Goal: Task Accomplishment & Management: Manage account settings

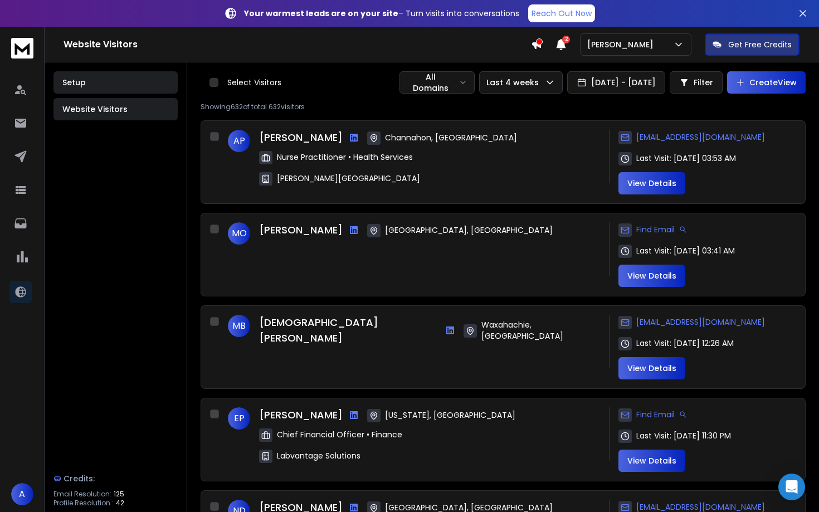
click at [139, 83] on button "Setup" at bounding box center [115, 82] width 124 height 22
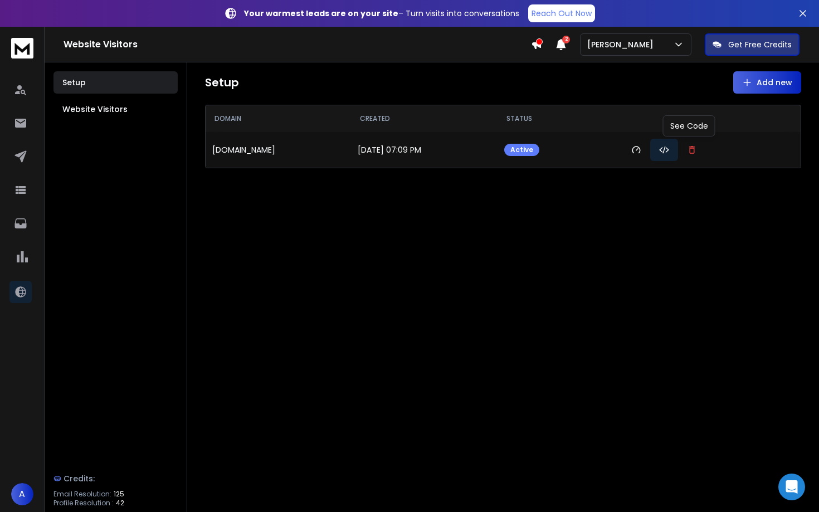
click at [669, 146] on icon at bounding box center [664, 150] width 10 height 10
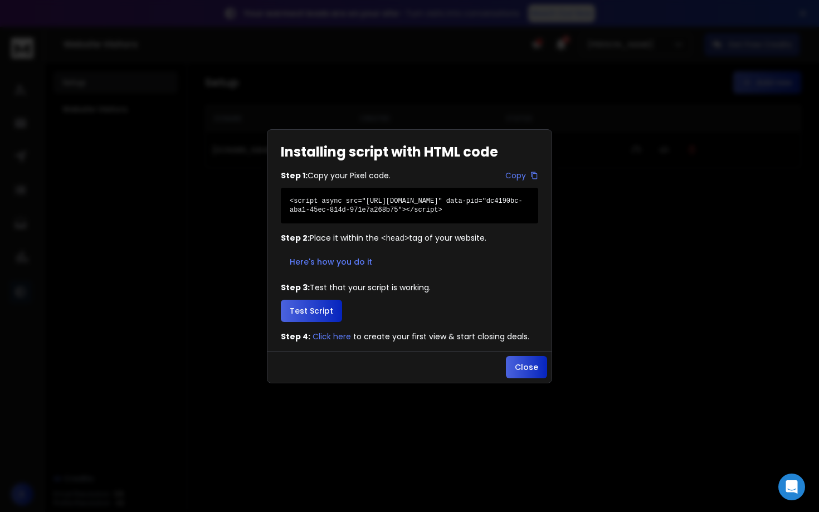
click at [515, 171] on button "Copy" at bounding box center [521, 175] width 33 height 11
drag, startPoint x: 365, startPoint y: 189, endPoint x: 376, endPoint y: 220, distance: 33.1
click at [376, 214] on code "<script async src="https://pub-64d7c9742ee54006ae9f38e02aa8539e.r2.dev/dc4190bc…" at bounding box center [406, 205] width 233 height 17
click at [366, 209] on code "<script async src="https://pub-64d7c9742ee54006ae9f38e02aa8539e.r2.dev/dc4190bc…" at bounding box center [406, 205] width 233 height 17
drag, startPoint x: 366, startPoint y: 190, endPoint x: 414, endPoint y: 211, distance: 52.4
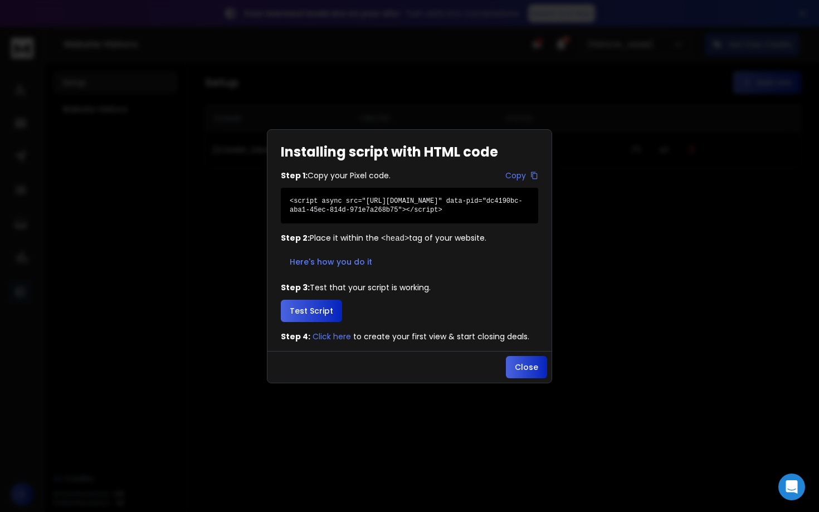
click at [414, 211] on code "<script async src="https://pub-64d7c9742ee54006ae9f38e02aa8539e.r2.dev/dc4190bc…" at bounding box center [406, 205] width 233 height 17
copy code "https://pub-64d7c9742ee54006ae9f38e02aa8539e.r2.dev/dc4190bc-aba1-45ec-814d-971…"
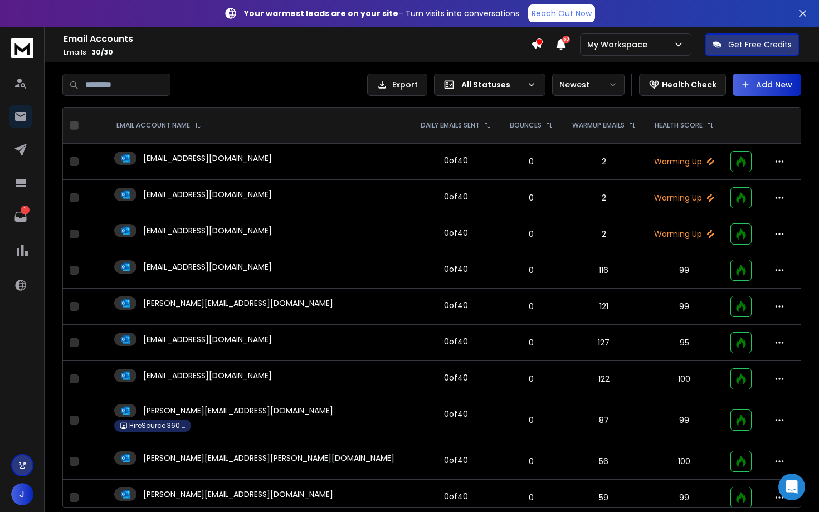
click at [101, 87] on input at bounding box center [116, 85] width 108 height 22
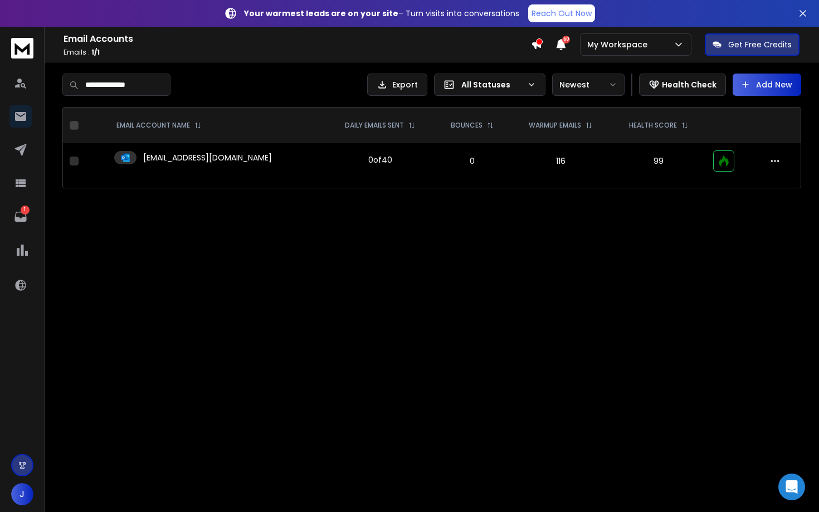
type input "**********"
click at [209, 153] on p "[EMAIL_ADDRESS][DOMAIN_NAME]" at bounding box center [207, 157] width 129 height 11
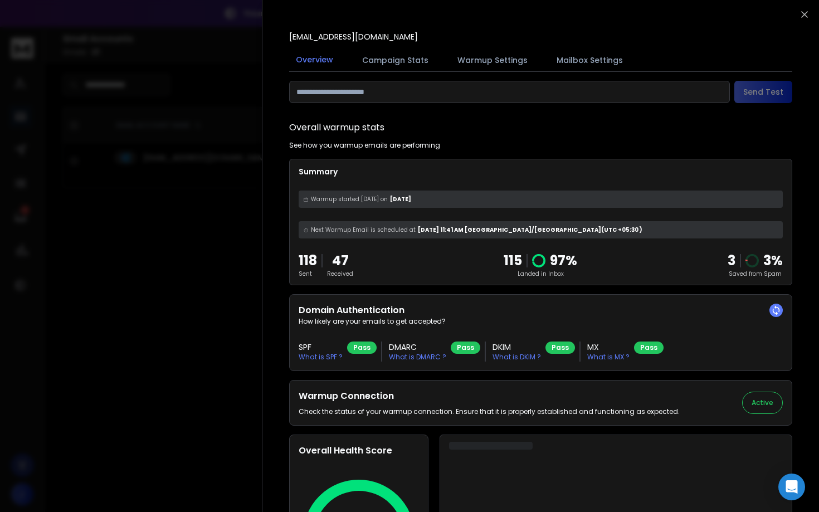
click at [583, 58] on button "Mailbox Settings" at bounding box center [590, 60] width 80 height 25
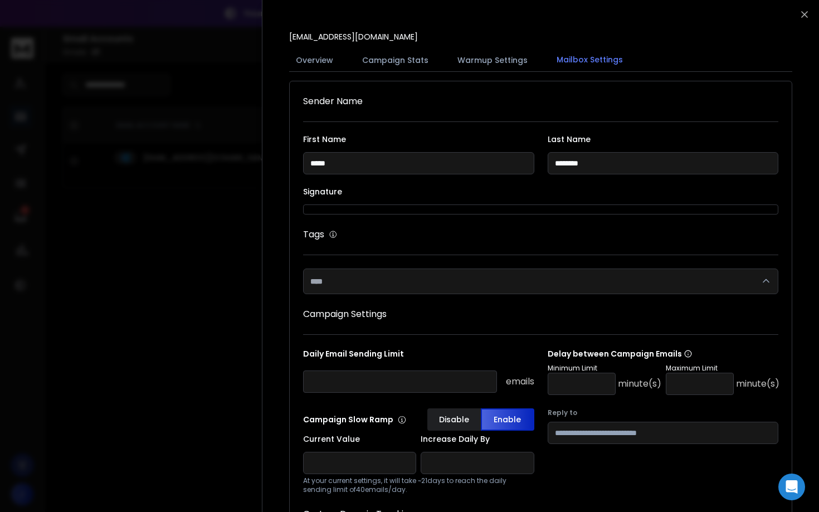
click at [502, 48] on button "Warmup Settings" at bounding box center [493, 60] width 84 height 25
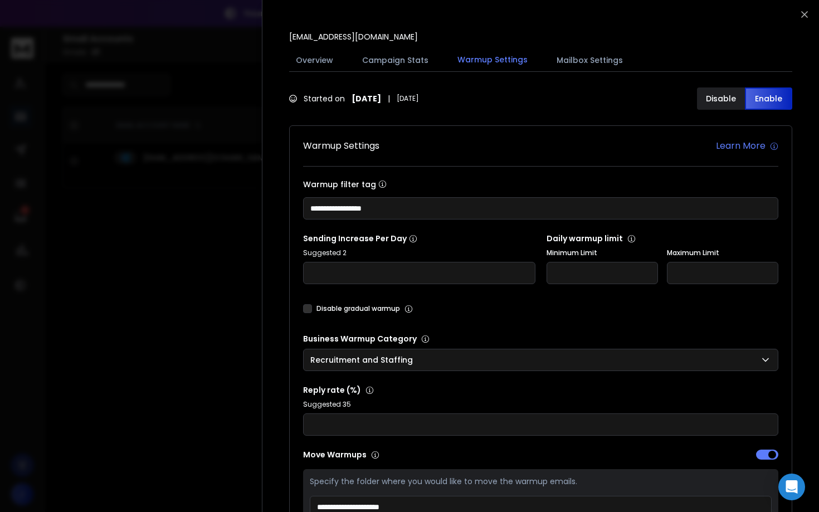
click at [316, 66] on button "Overview" at bounding box center [314, 60] width 51 height 25
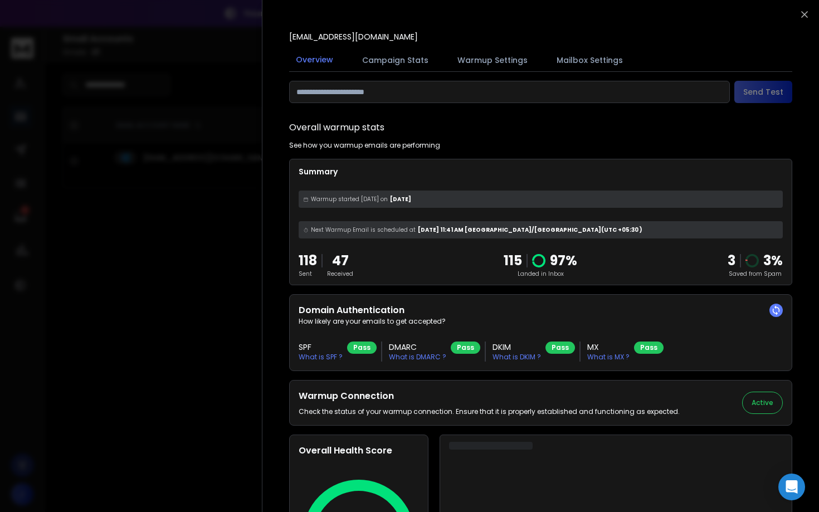
click at [491, 52] on button "Warmup Settings" at bounding box center [493, 60] width 84 height 25
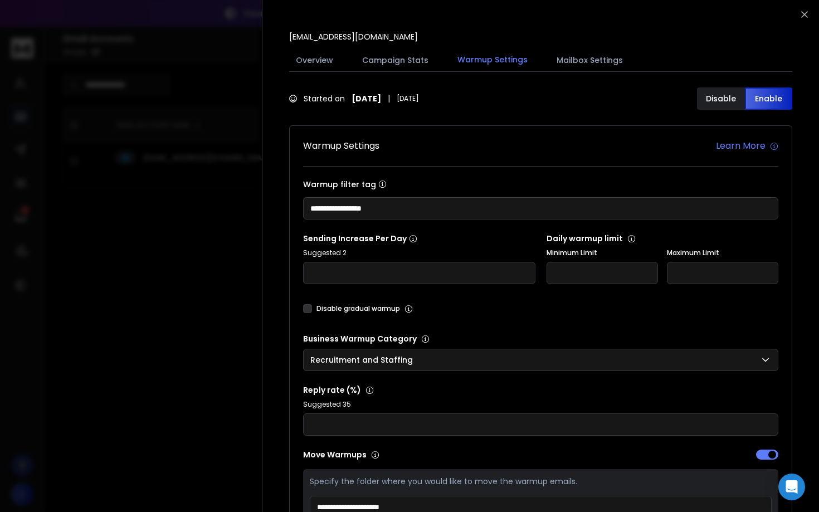
click at [322, 63] on button "Overview" at bounding box center [314, 60] width 51 height 25
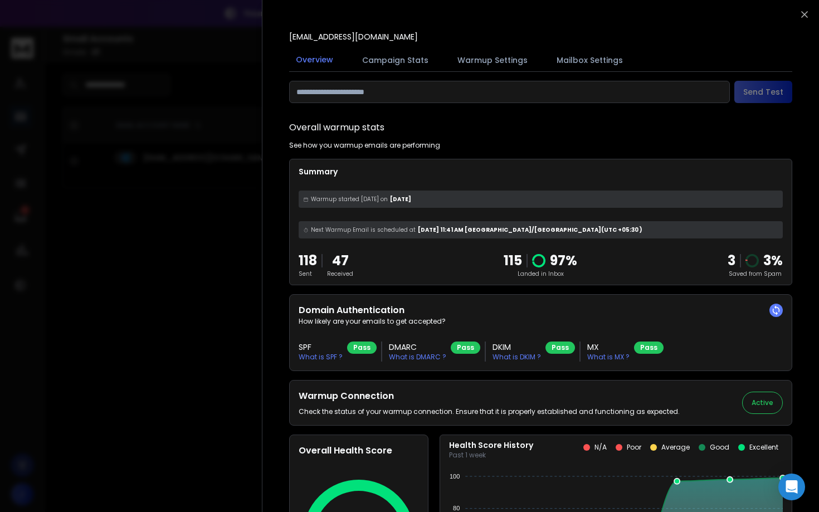
click at [493, 58] on button "Warmup Settings" at bounding box center [493, 60] width 84 height 25
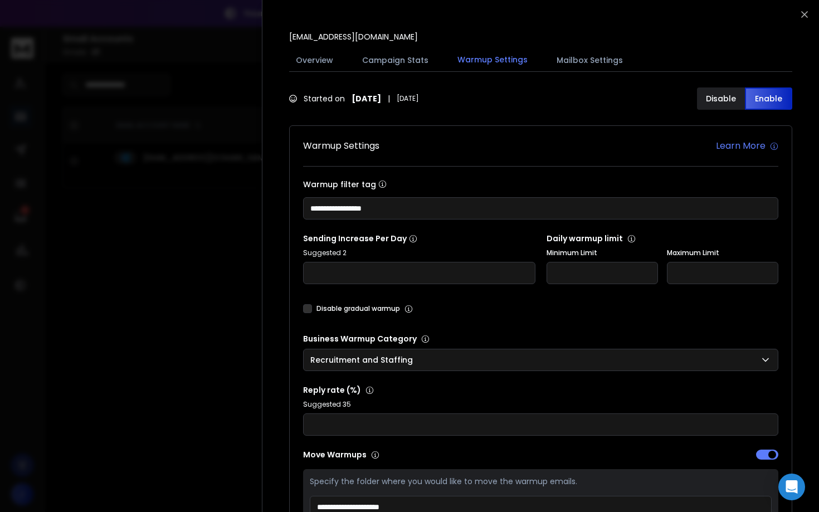
click at [70, 353] on div at bounding box center [409, 256] width 819 height 512
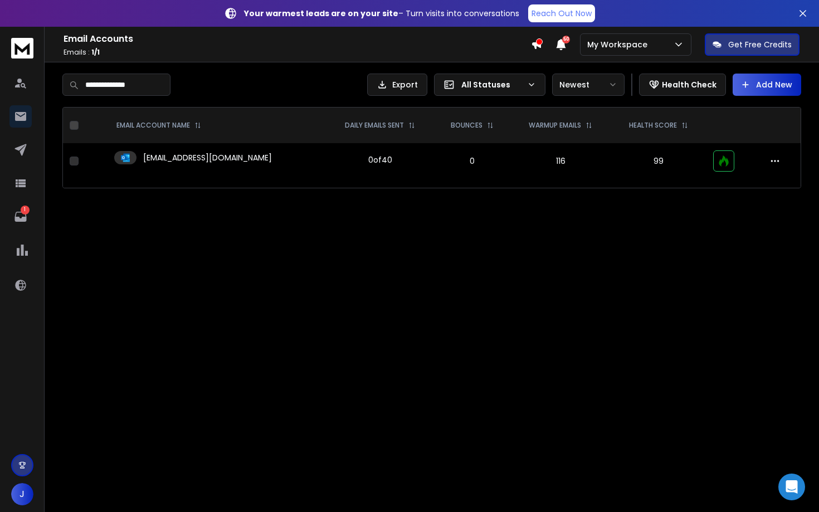
click at [111, 94] on input "**********" at bounding box center [116, 85] width 108 height 22
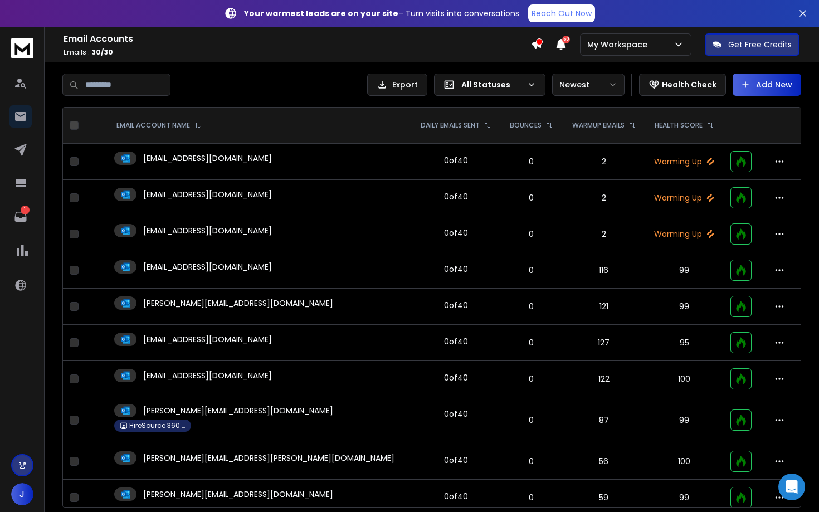
click at [299, 317] on td "[PERSON_NAME][EMAIL_ADDRESS][DOMAIN_NAME]" at bounding box center [259, 306] width 304 height 36
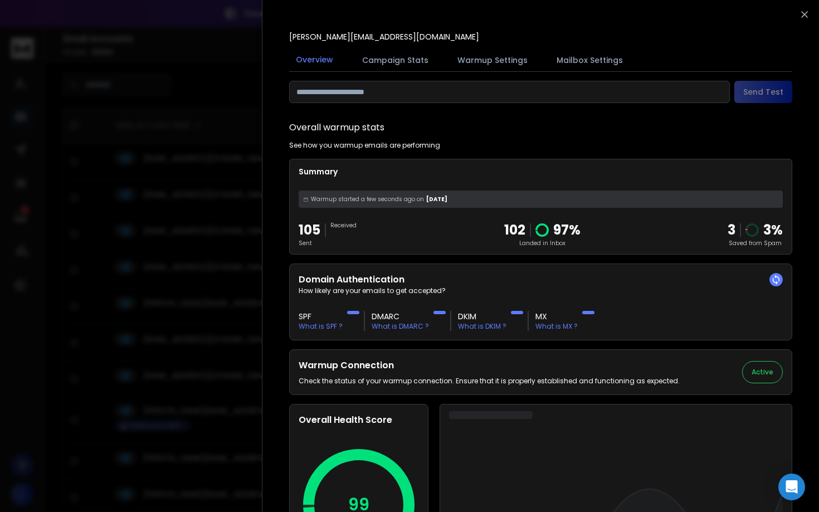
click at [524, 53] on button "Warmup Settings" at bounding box center [493, 60] width 84 height 25
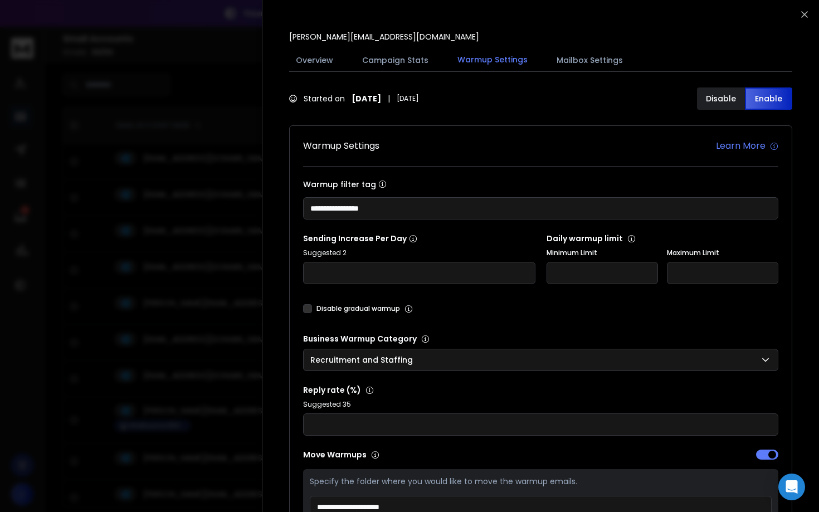
click at [315, 59] on button "Overview" at bounding box center [314, 60] width 51 height 25
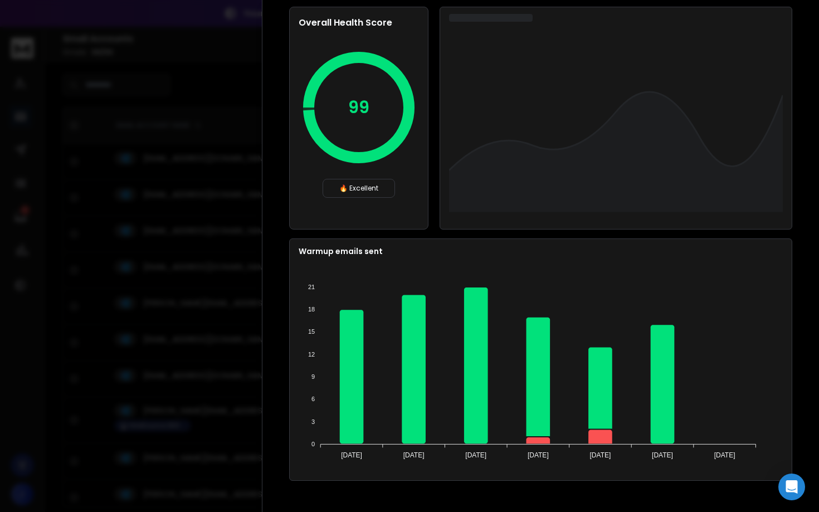
scroll to position [3, 0]
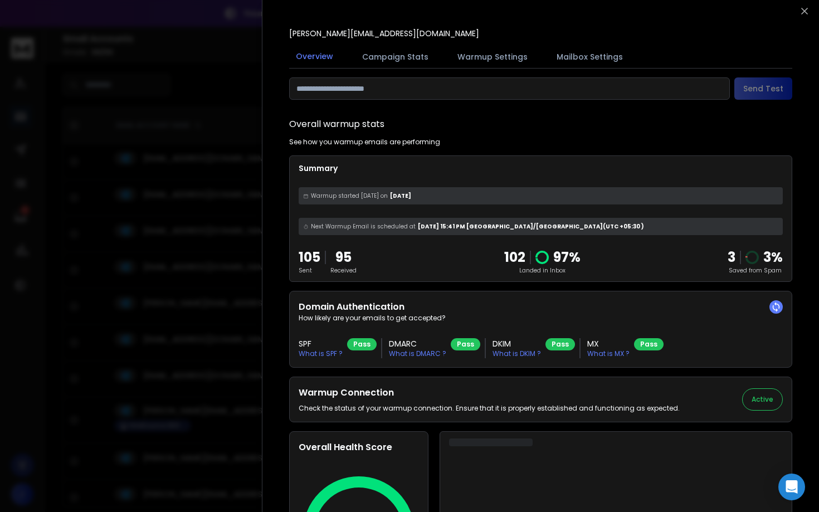
click at [195, 235] on div at bounding box center [409, 256] width 819 height 512
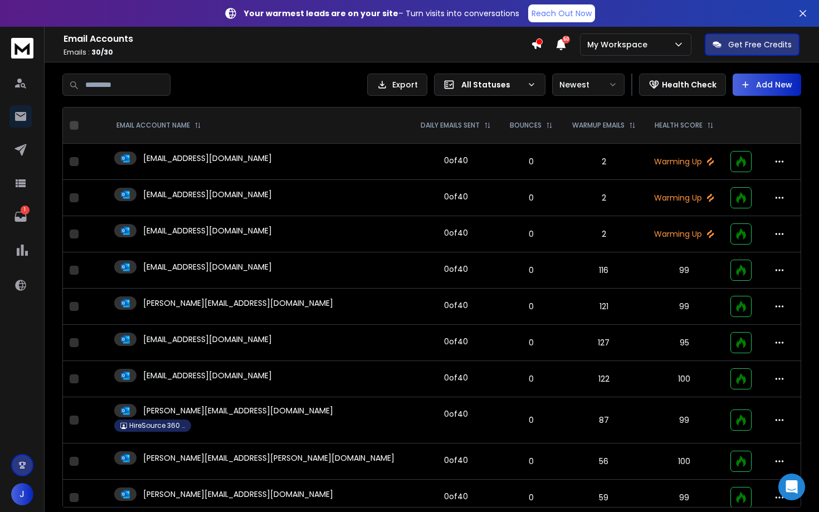
click at [190, 270] on p "[EMAIL_ADDRESS][DOMAIN_NAME]" at bounding box center [207, 266] width 129 height 11
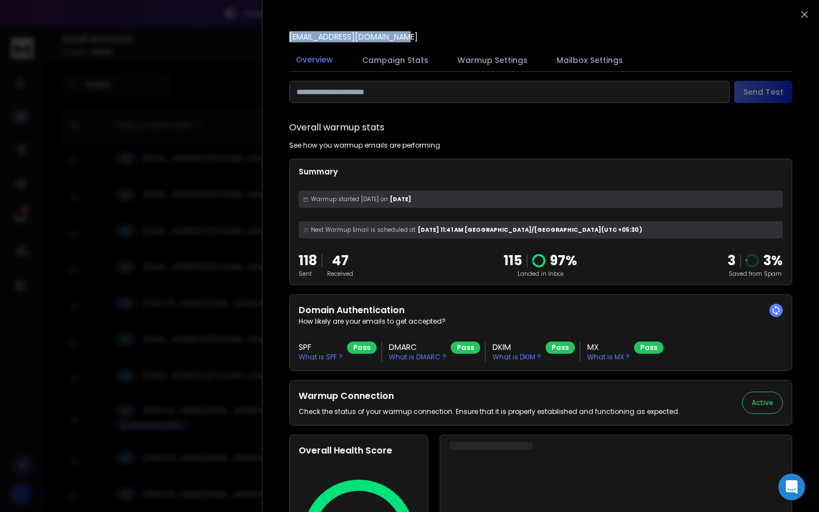
drag, startPoint x: 414, startPoint y: 33, endPoint x: 277, endPoint y: 34, distance: 137.0
click at [277, 34] on div "[EMAIL_ADDRESS][DOMAIN_NAME] Overview Campaign Stats Warmup Settings Mailbox Se…" at bounding box center [541, 469] width 530 height 913
copy p "[EMAIL_ADDRESS][DOMAIN_NAME]"
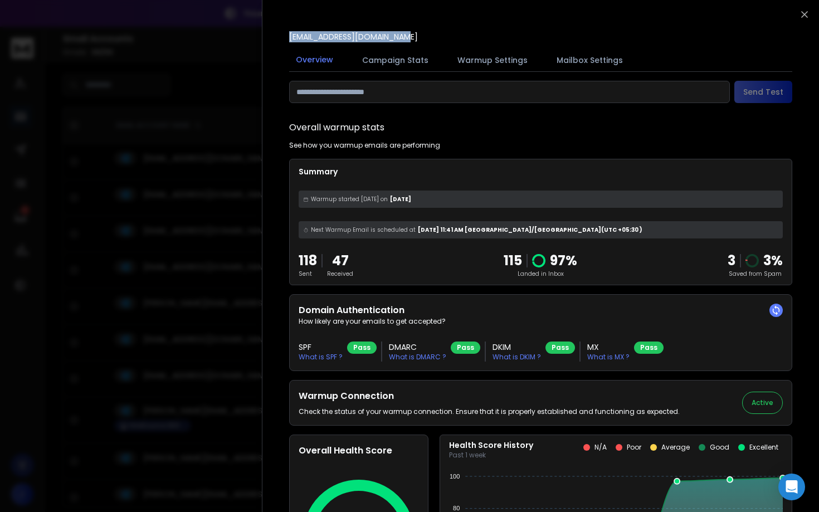
click at [451, 40] on div "[EMAIL_ADDRESS][DOMAIN_NAME]" at bounding box center [540, 36] width 503 height 11
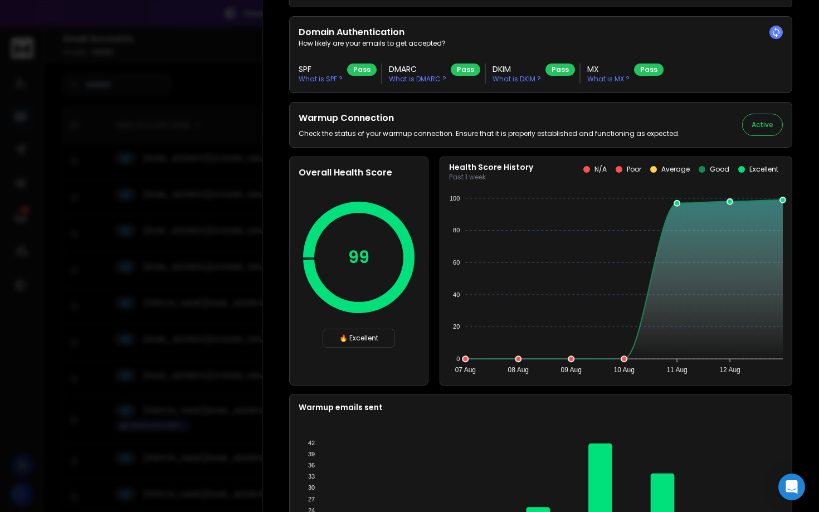
scroll to position [434, 0]
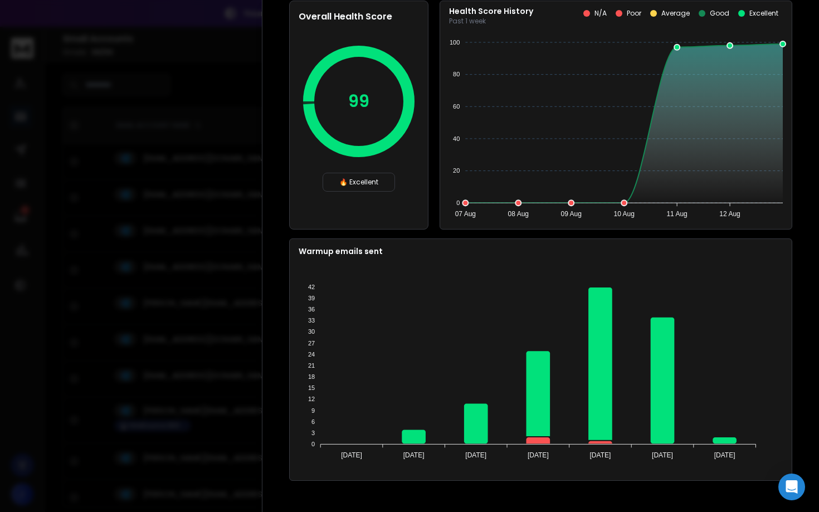
click at [41, 235] on div at bounding box center [409, 256] width 819 height 512
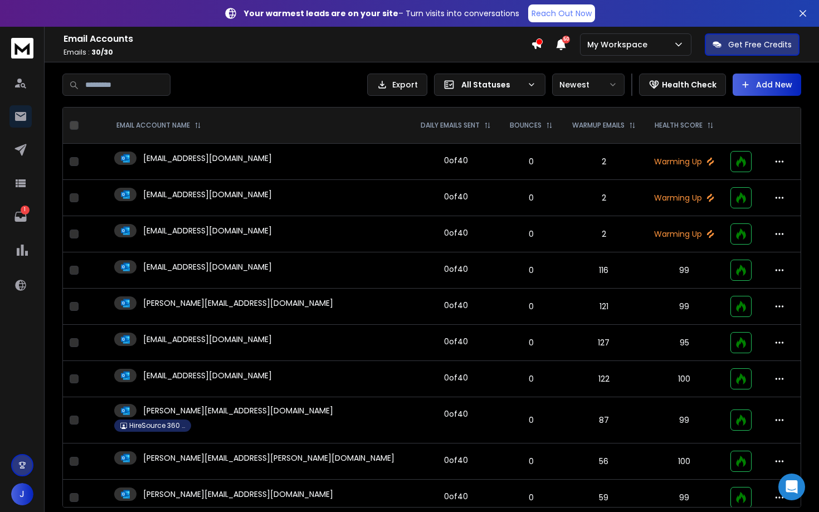
click at [210, 172] on td "[EMAIL_ADDRESS][DOMAIN_NAME]" at bounding box center [259, 162] width 304 height 36
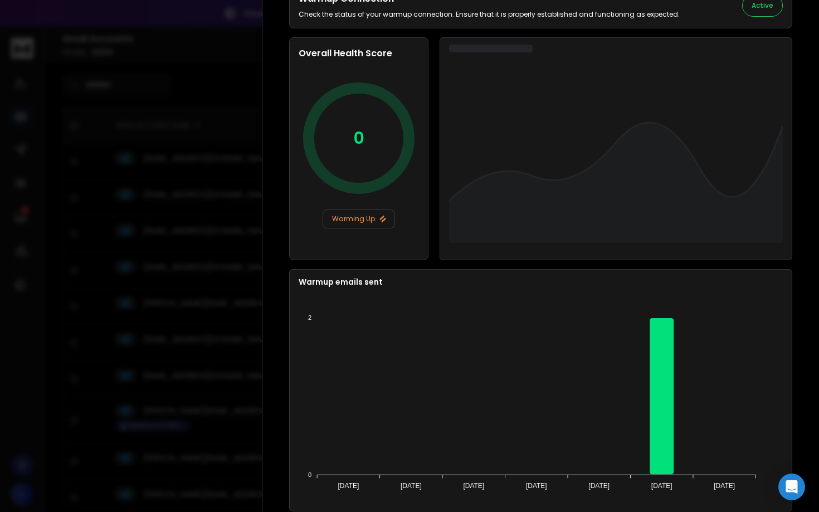
scroll to position [428, 0]
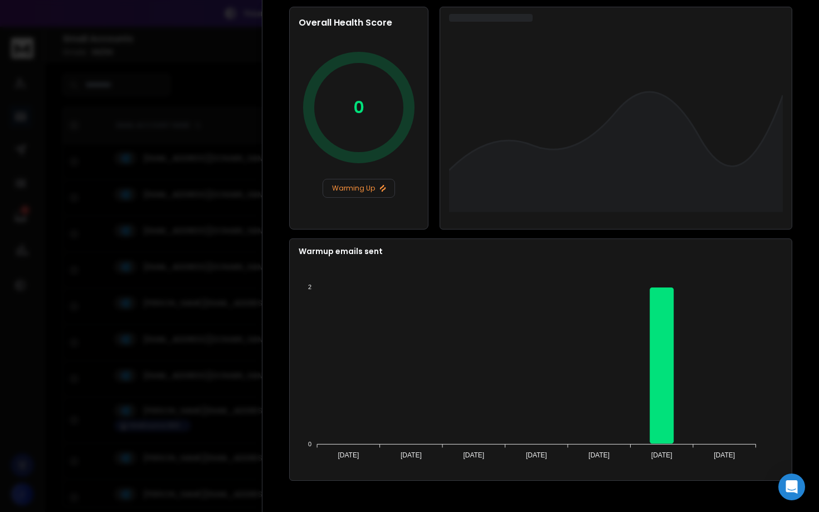
click at [153, 331] on div at bounding box center [409, 256] width 819 height 512
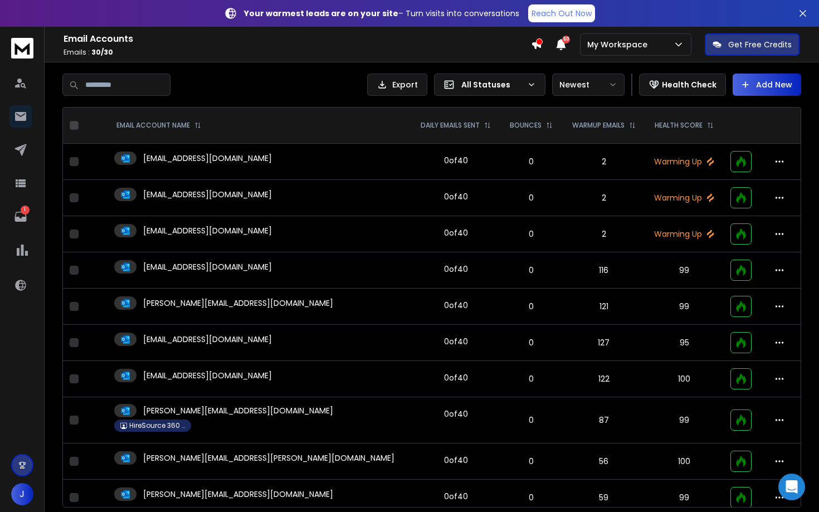
click at [223, 241] on td "[EMAIL_ADDRESS][DOMAIN_NAME]" at bounding box center [259, 234] width 304 height 36
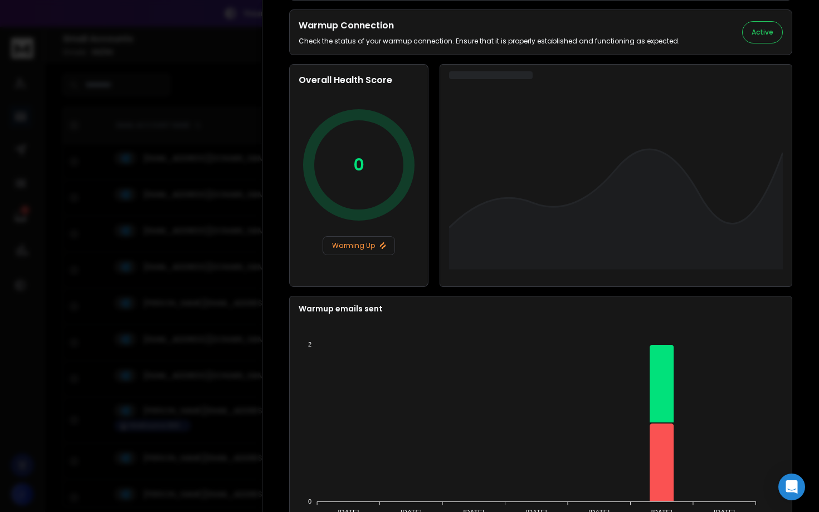
scroll to position [428, 0]
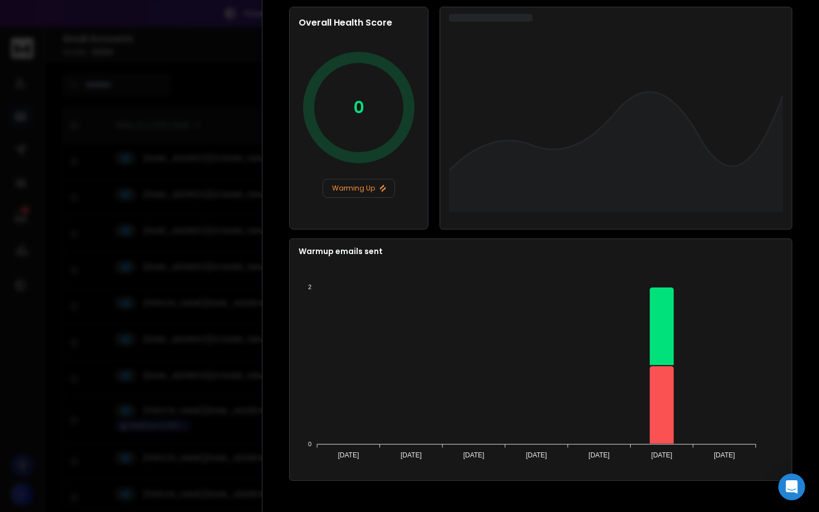
click at [143, 329] on div at bounding box center [409, 256] width 819 height 512
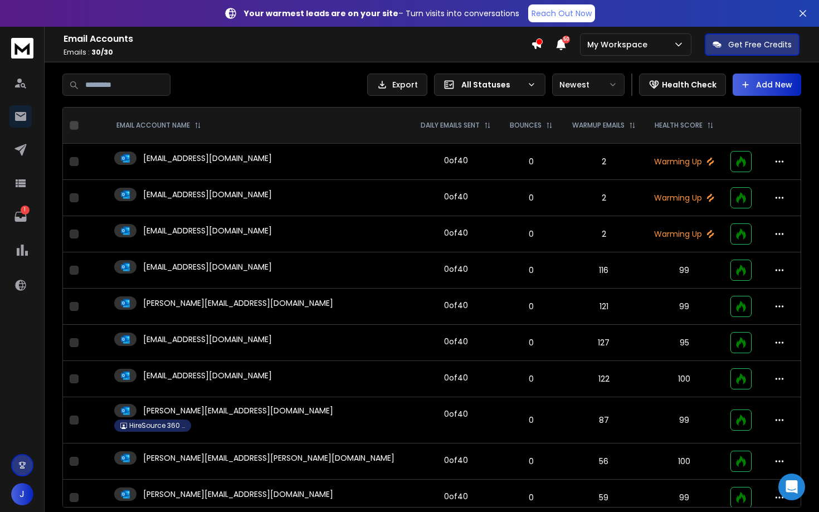
click at [224, 272] on div "[EMAIL_ADDRESS][DOMAIN_NAME]" at bounding box center [193, 266] width 158 height 13
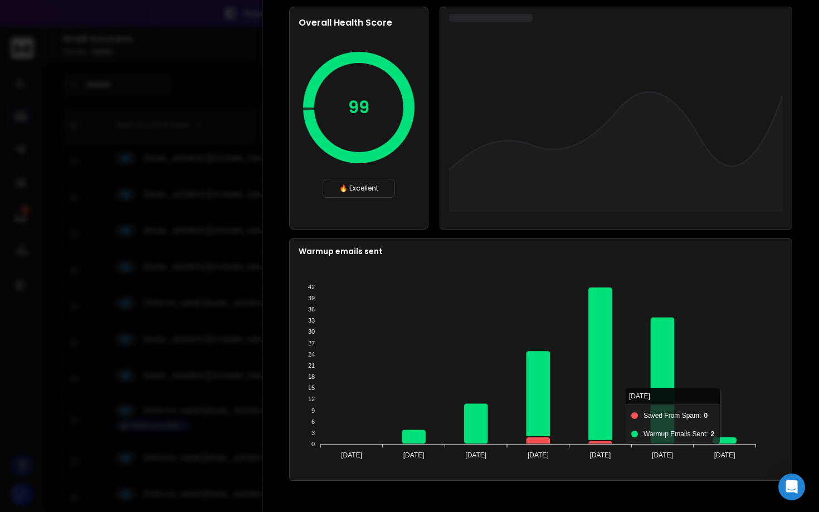
scroll to position [0, 0]
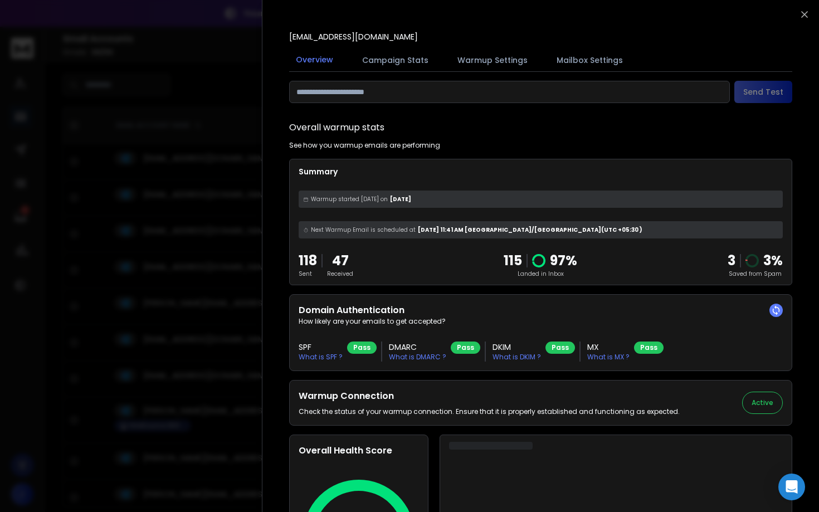
click at [204, 241] on div at bounding box center [409, 256] width 819 height 512
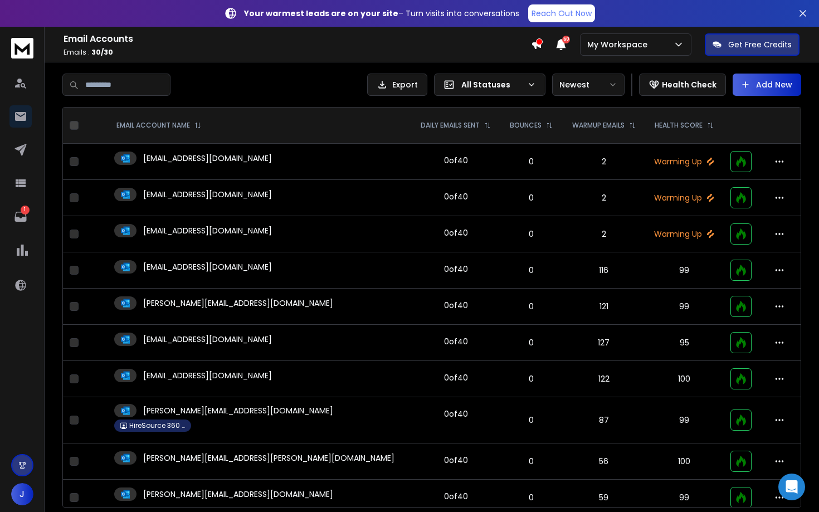
click at [184, 308] on p "[PERSON_NAME][EMAIL_ADDRESS][DOMAIN_NAME]" at bounding box center [238, 302] width 190 height 11
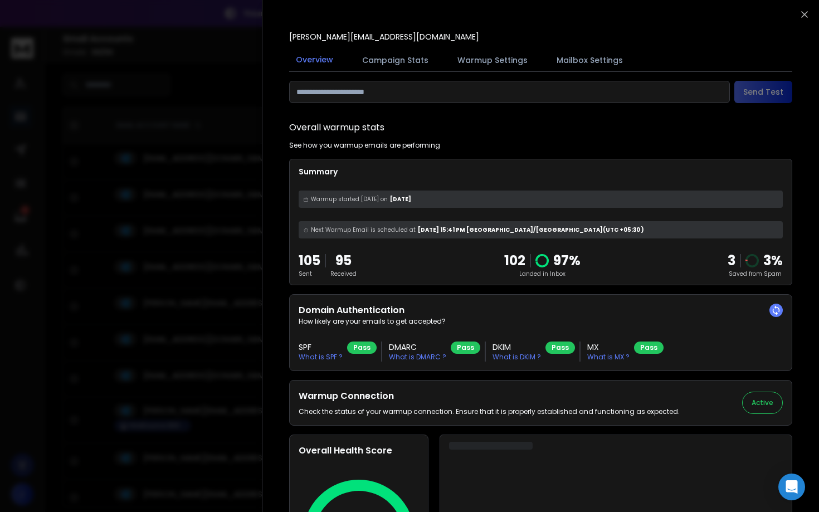
click at [501, 70] on button "Warmup Settings" at bounding box center [493, 60] width 84 height 25
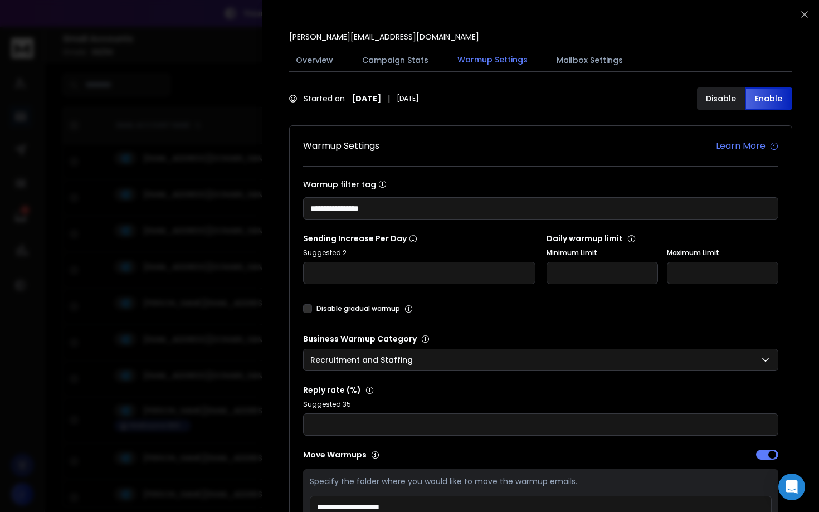
click at [320, 55] on button "Overview" at bounding box center [314, 60] width 51 height 25
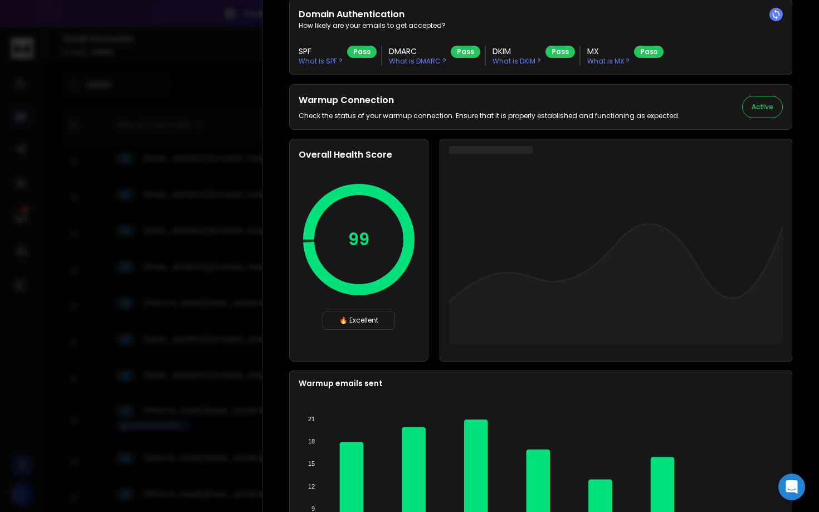
scroll to position [428, 0]
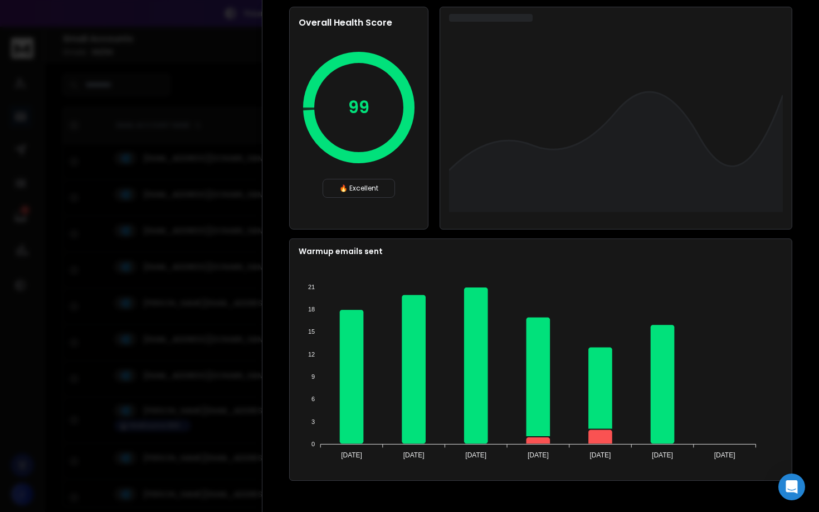
click at [118, 356] on div at bounding box center [409, 256] width 819 height 512
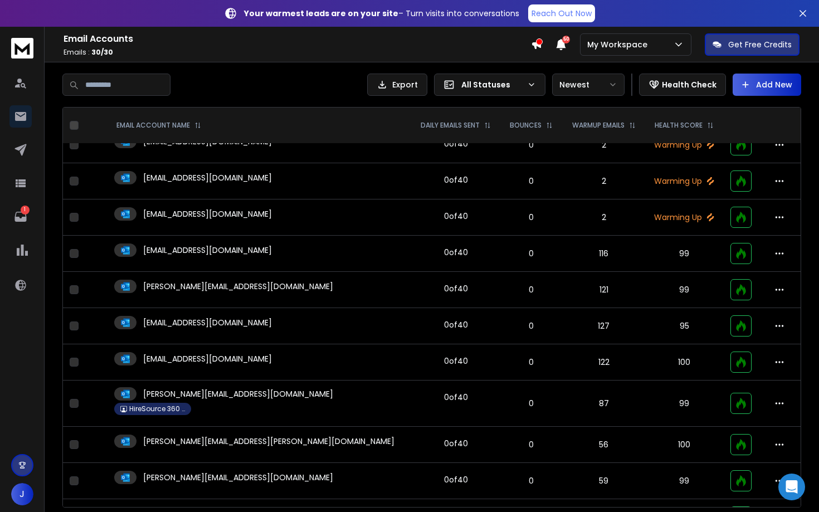
scroll to position [33, 0]
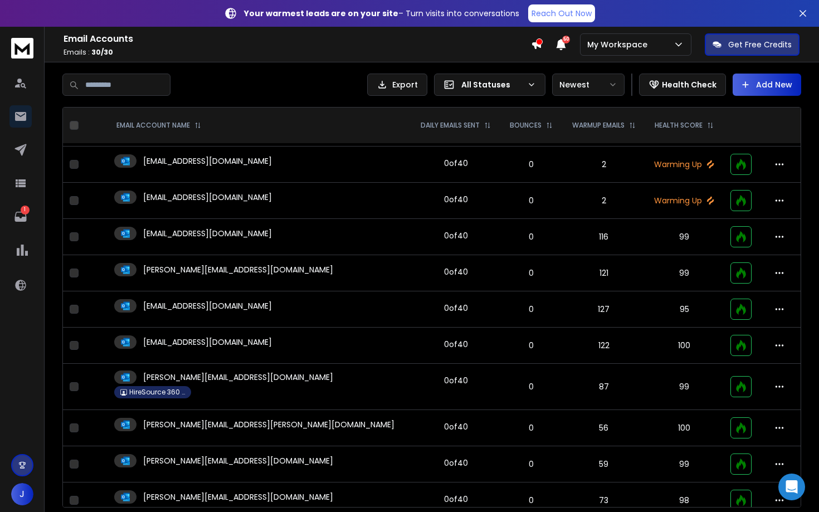
click at [211, 334] on td "[EMAIL_ADDRESS][DOMAIN_NAME]" at bounding box center [259, 345] width 304 height 36
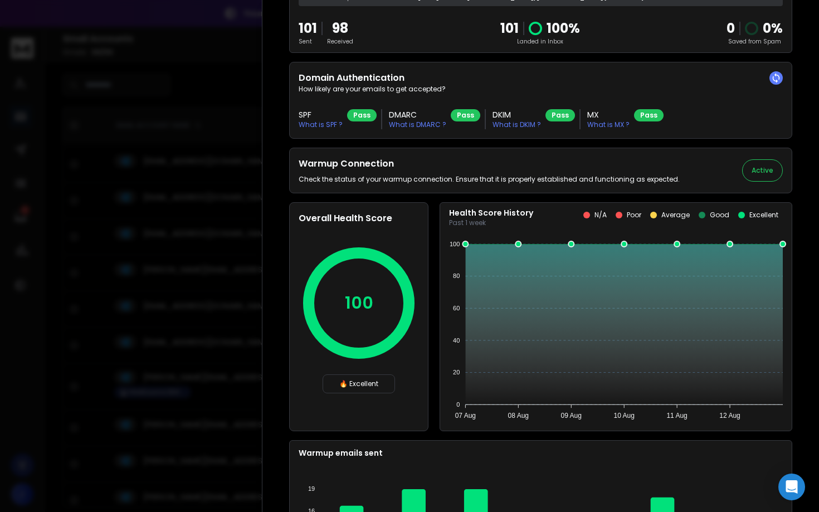
scroll to position [0, 0]
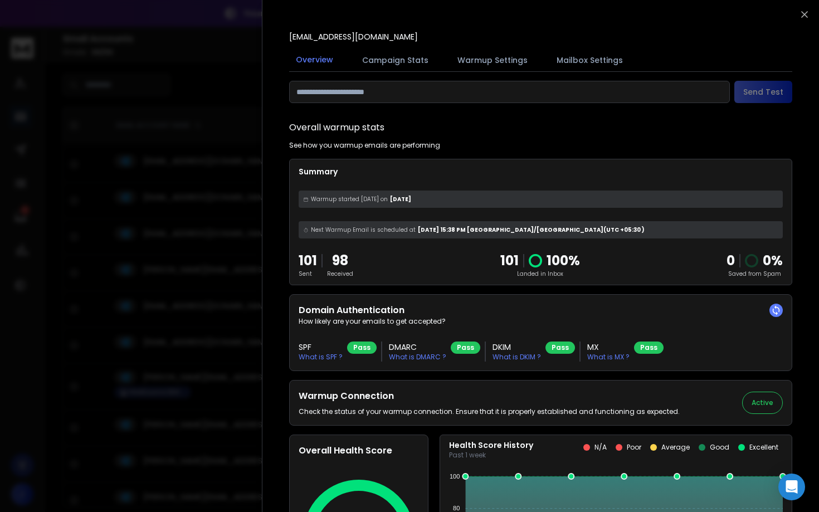
click at [136, 247] on div at bounding box center [409, 256] width 819 height 512
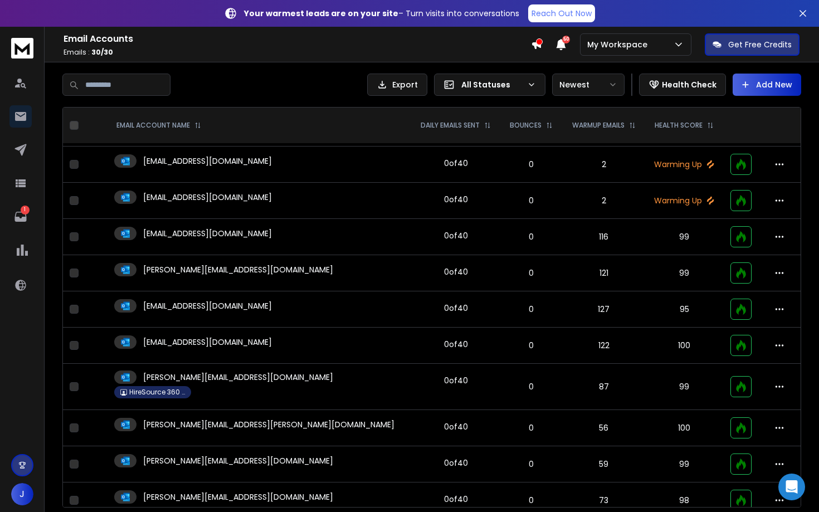
click at [173, 233] on p "[EMAIL_ADDRESS][DOMAIN_NAME]" at bounding box center [207, 233] width 129 height 11
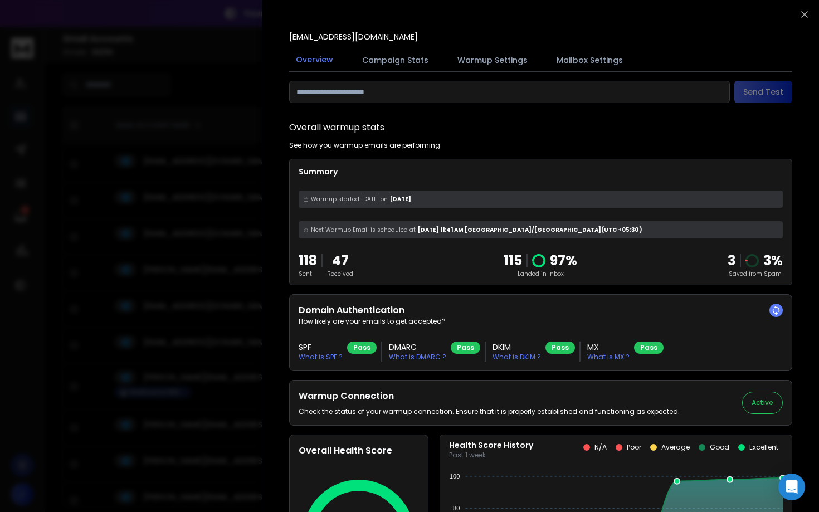
scroll to position [434, 0]
